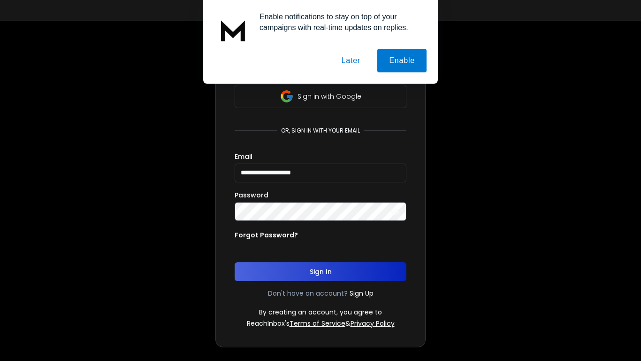
type input "**********"
click at [321, 271] on button "Sign In" at bounding box center [321, 271] width 172 height 19
